Goal: Communication & Community: Participate in discussion

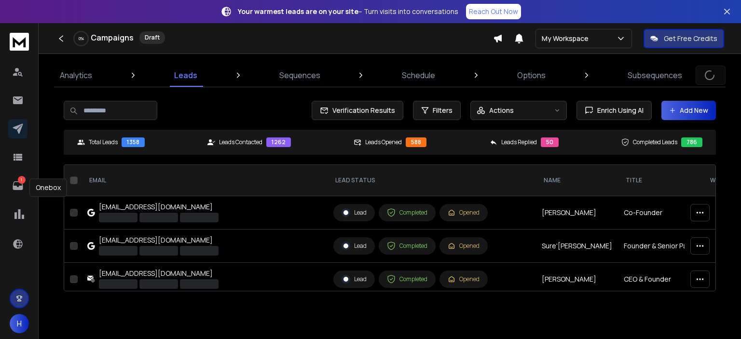
click at [14, 181] on link "1" at bounding box center [17, 185] width 19 height 19
click at [8, 192] on link "1" at bounding box center [17, 185] width 19 height 19
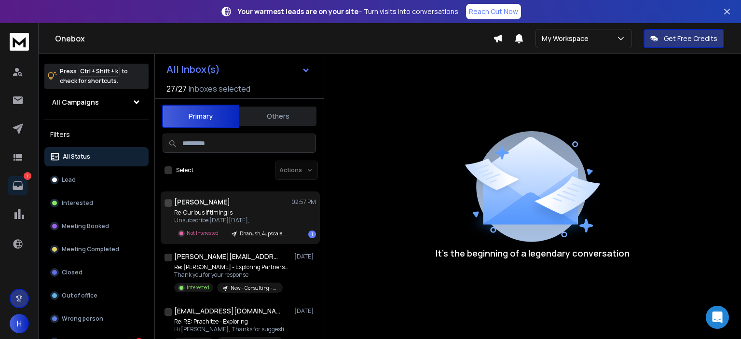
click at [270, 218] on p "Unsubscribe [DATE][DATE]," at bounding box center [232, 221] width 116 height 8
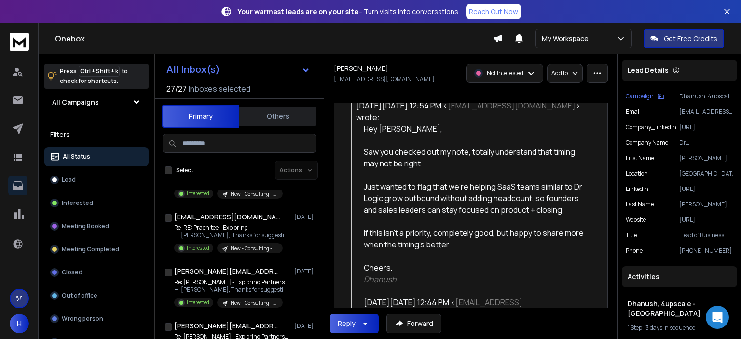
scroll to position [96, 0]
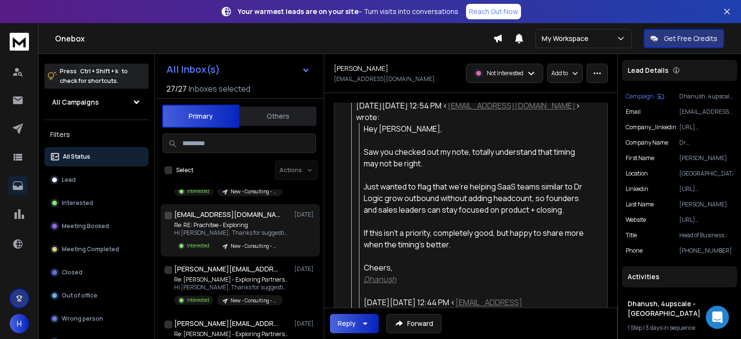
click at [232, 235] on p "Hi [PERSON_NAME], Thanks for suggesting [DATE]" at bounding box center [232, 233] width 116 height 8
